Goal: Task Accomplishment & Management: Manage account settings

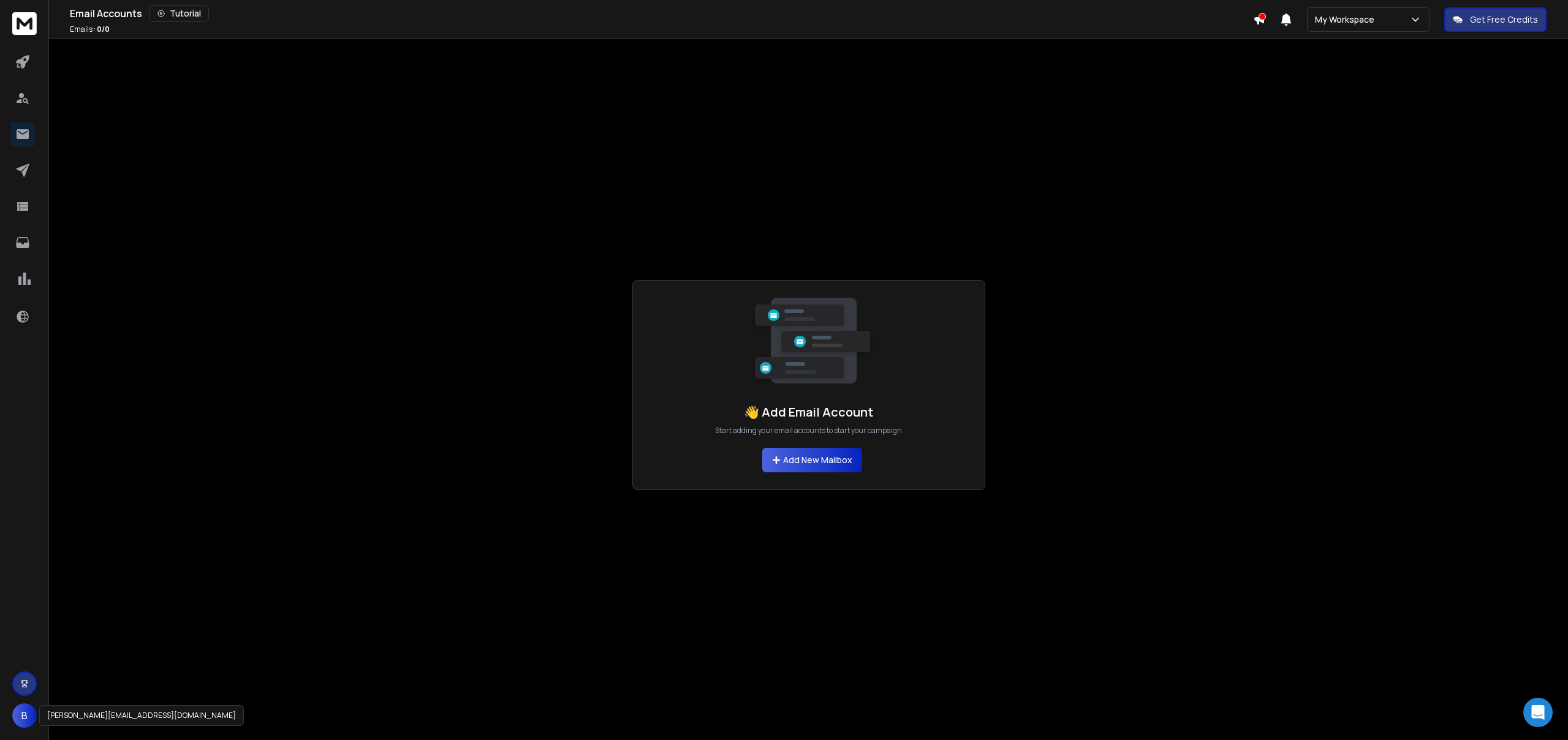
click at [22, 718] on span "B" at bounding box center [24, 716] width 24 height 24
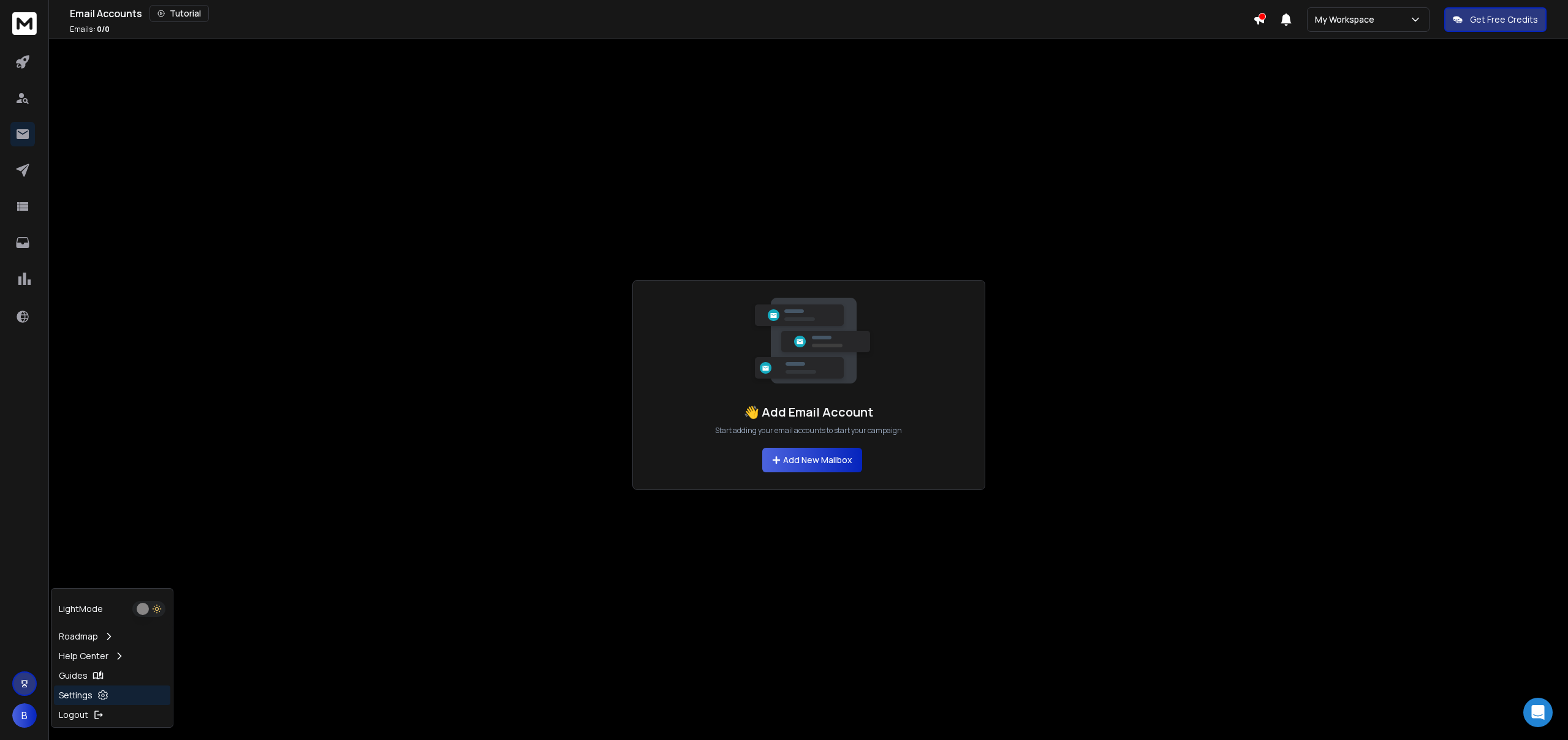
click at [94, 690] on div "Settings" at bounding box center [112, 695] width 116 height 20
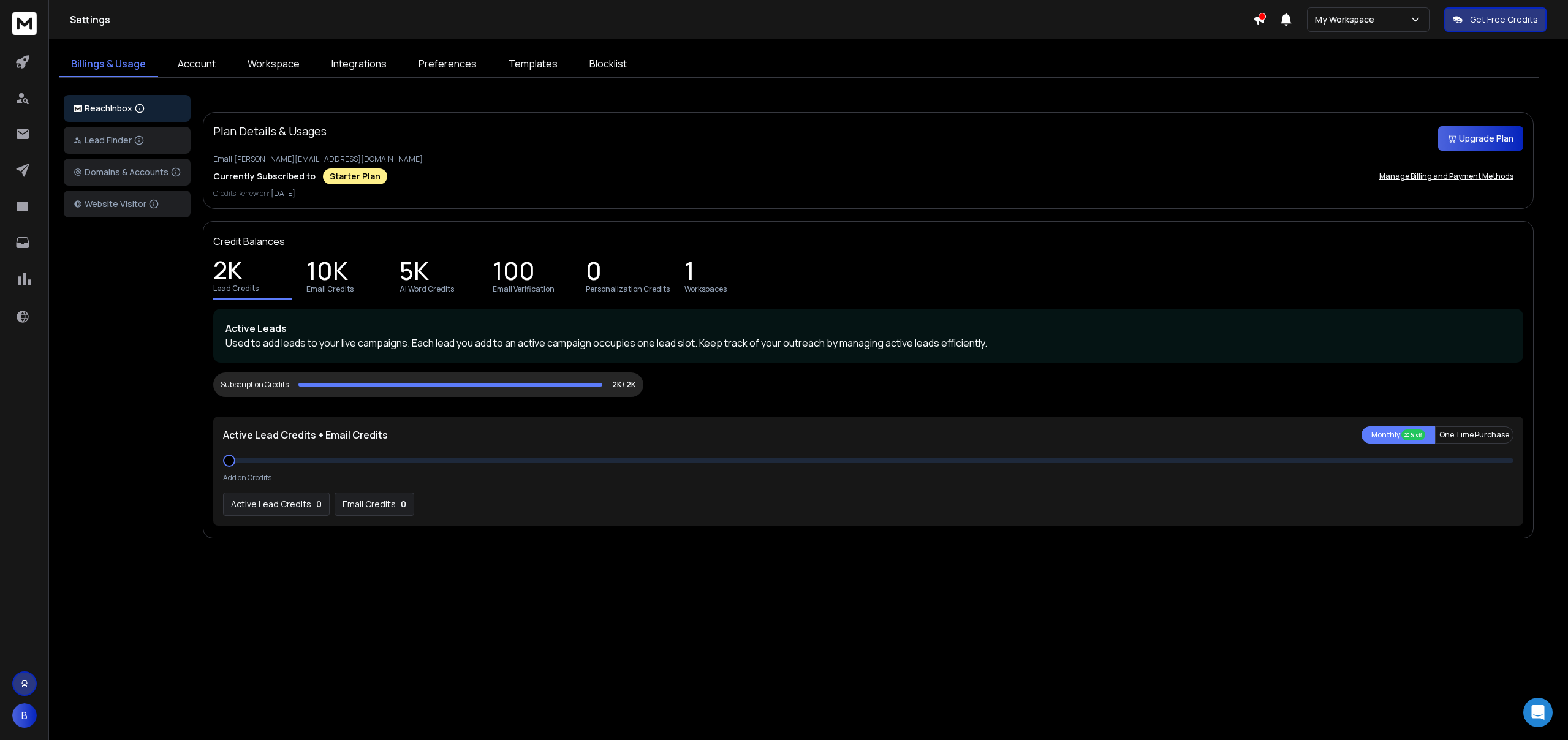
click at [189, 61] on link "Account" at bounding box center [196, 64] width 62 height 26
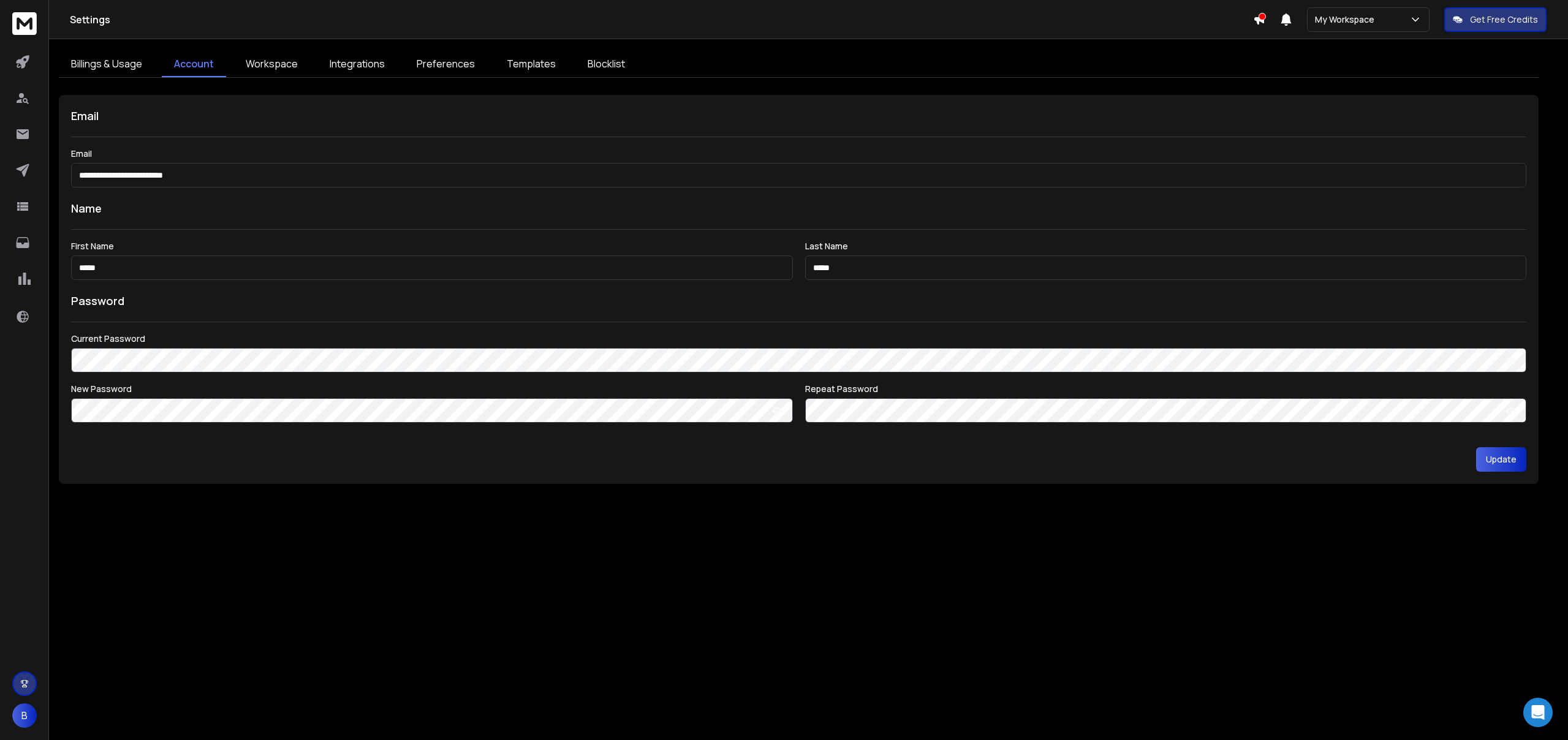
click at [779, 410] on icon at bounding box center [778, 411] width 11 height 11
click at [1508, 408] on icon at bounding box center [1511, 411] width 9 height 9
click at [1503, 465] on button "Update" at bounding box center [1502, 459] width 50 height 24
